Goal: Navigation & Orientation: Find specific page/section

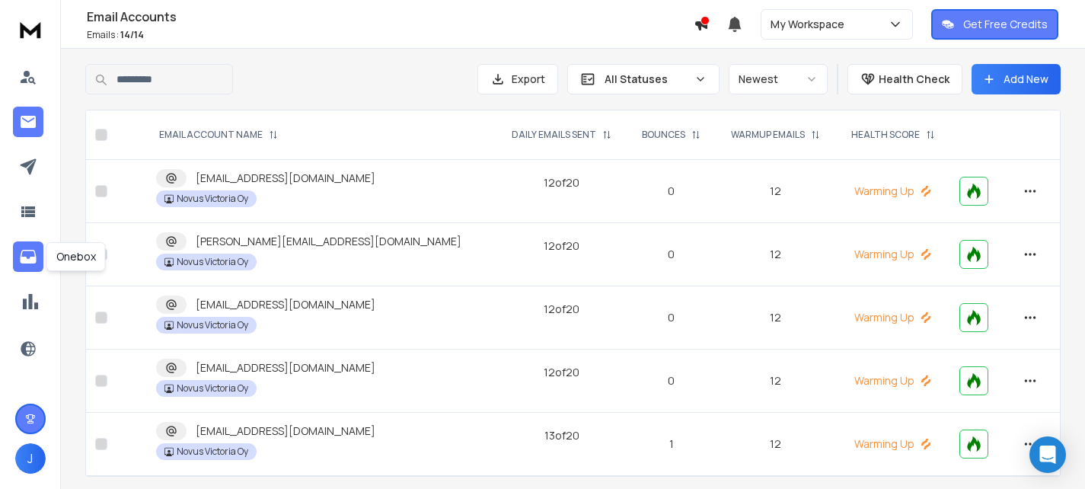
click at [26, 264] on icon at bounding box center [28, 256] width 18 height 18
click at [24, 280] on div at bounding box center [30, 216] width 35 height 308
click at [24, 234] on div at bounding box center [30, 216] width 35 height 308
click at [20, 259] on icon at bounding box center [28, 257] width 16 height 14
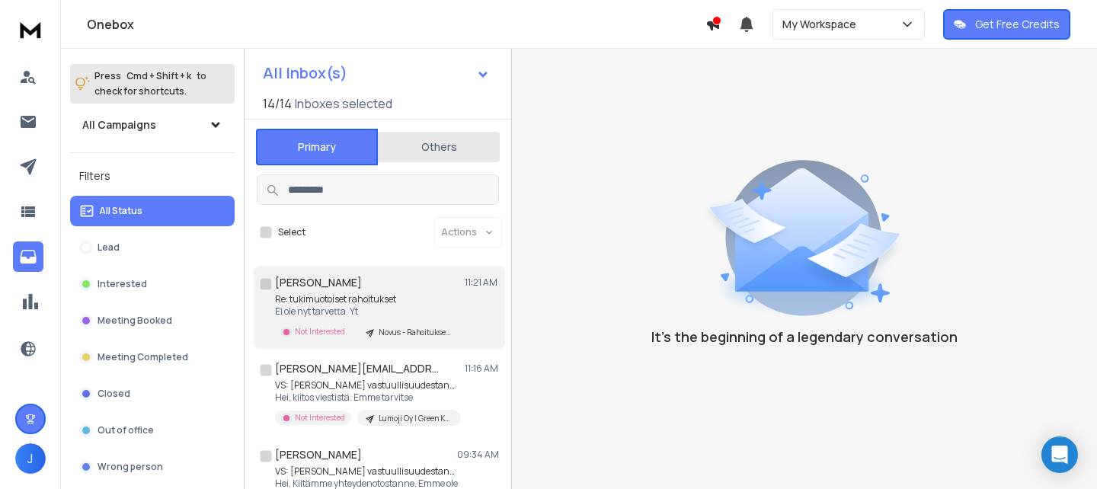
click at [407, 299] on p "Re: tukimuotoiset rahoitukset" at bounding box center [366, 299] width 183 height 12
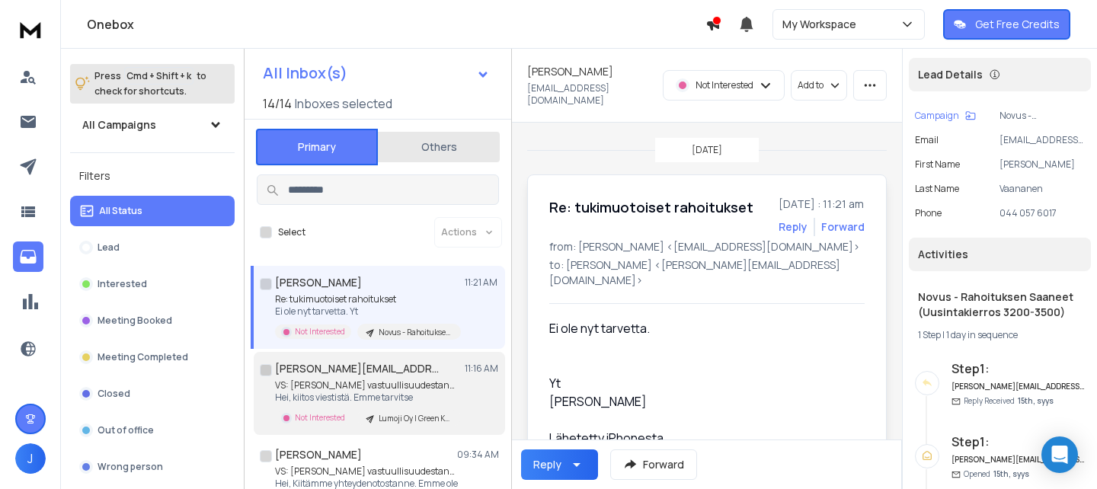
click at [417, 371] on h1 "[PERSON_NAME][EMAIL_ADDRESS][DOMAIN_NAME]" at bounding box center [359, 368] width 168 height 15
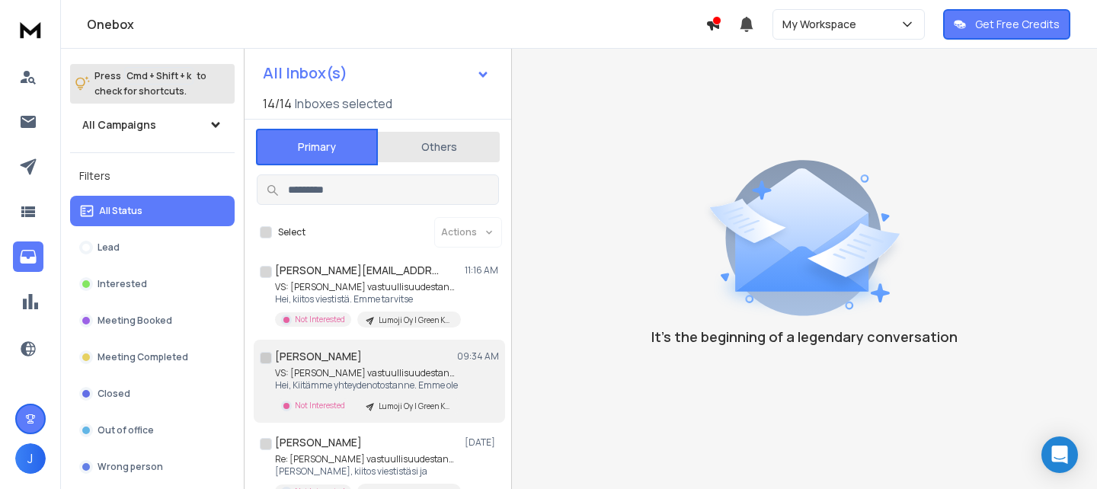
click at [415, 374] on div "Saija Lodge 09:34 AM VS: Miten kerrotte vastuullisuudestanne? Hei, Kiitämme yht…" at bounding box center [387, 381] width 224 height 65
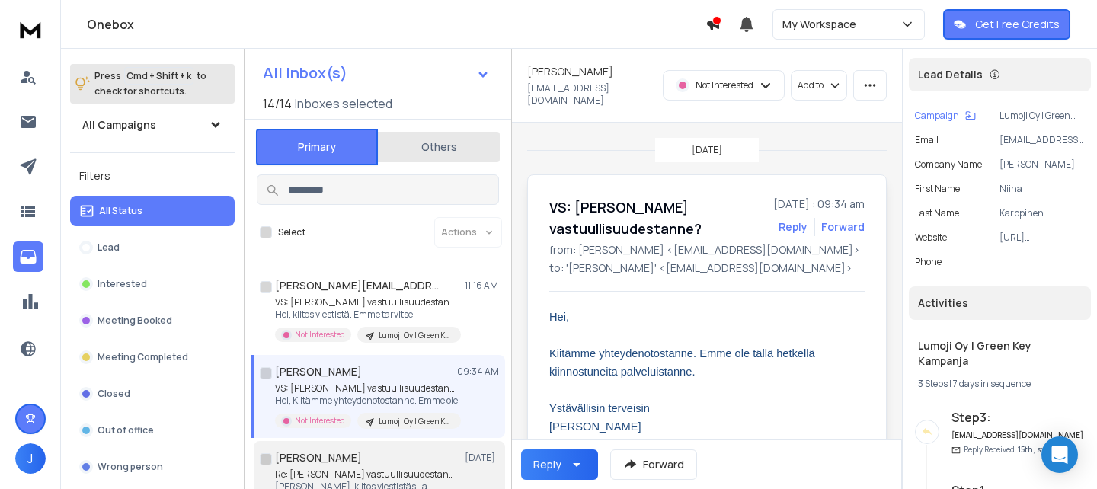
click at [375, 465] on div "Tiia Mustonen 08 Sep Re: Miten kerrotte vastuullisuudestanne? Hei Hanna, kiitos…" at bounding box center [387, 482] width 224 height 65
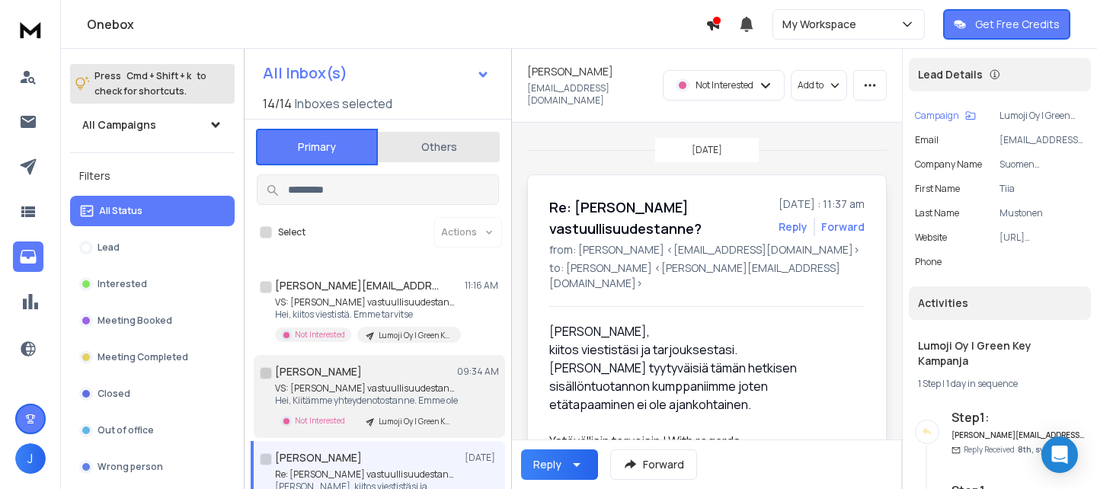
scroll to position [0, 0]
